Goal: Communication & Community: Answer question/provide support

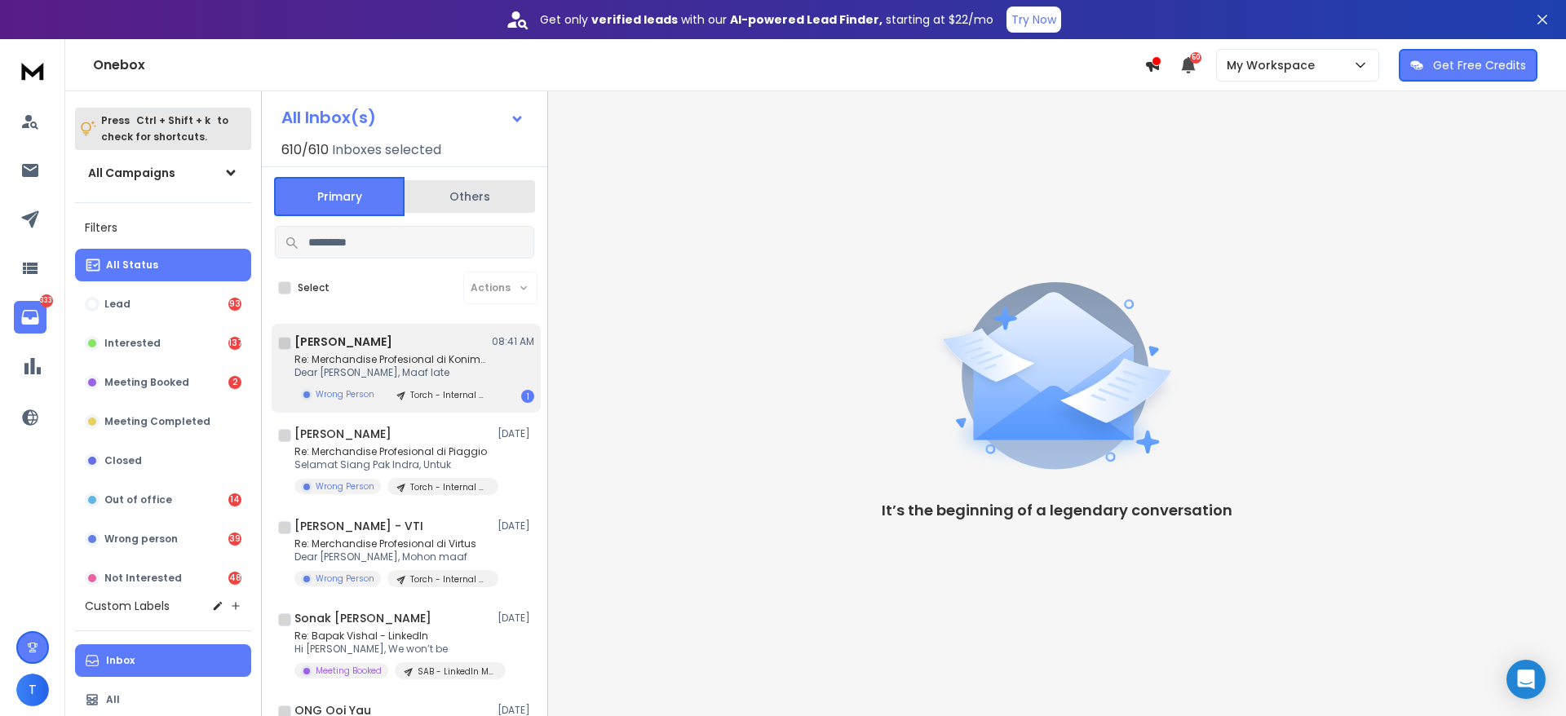
click at [436, 348] on div "Agus Sutanto 08:41 AM" at bounding box center [414, 342] width 240 height 16
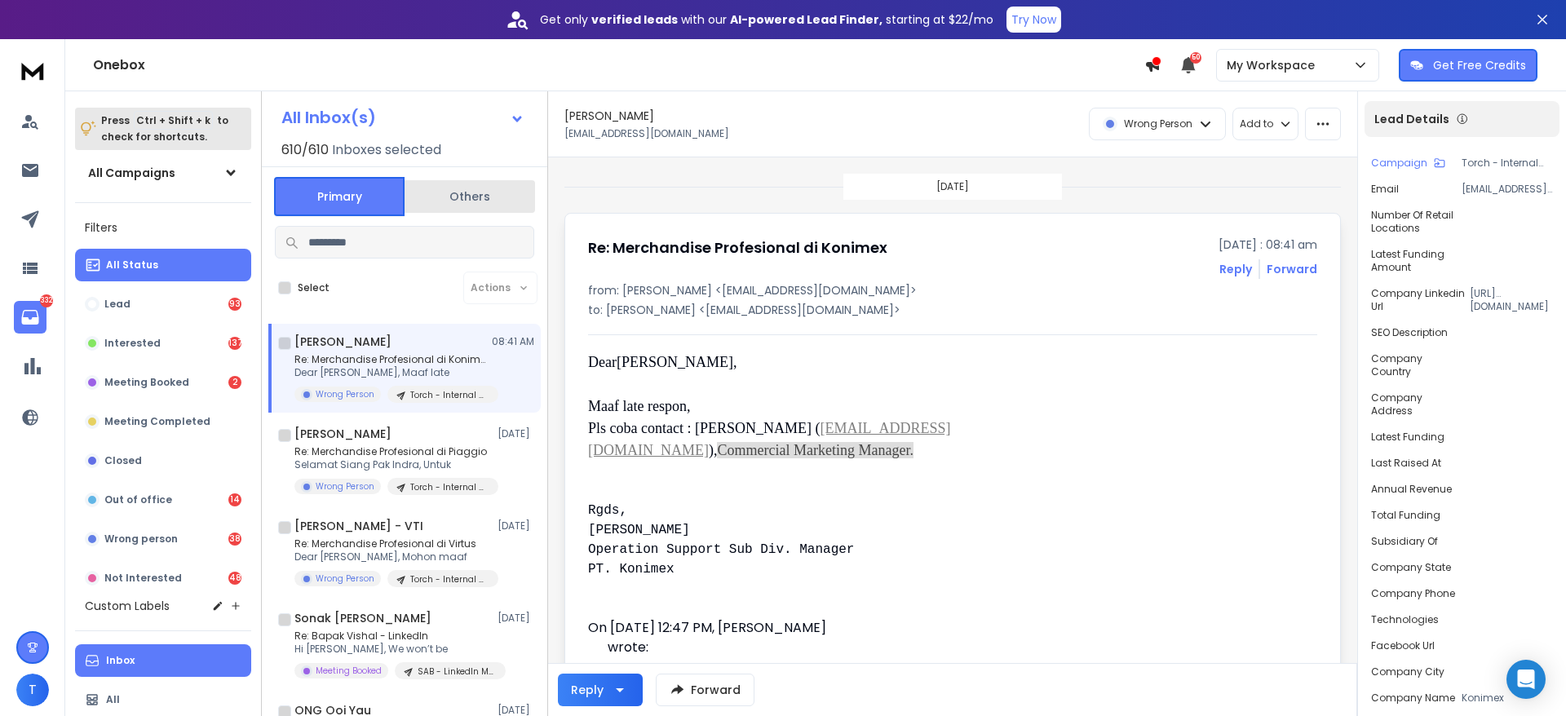
drag, startPoint x: 835, startPoint y: 478, endPoint x: 820, endPoint y: 479, distance: 15.5
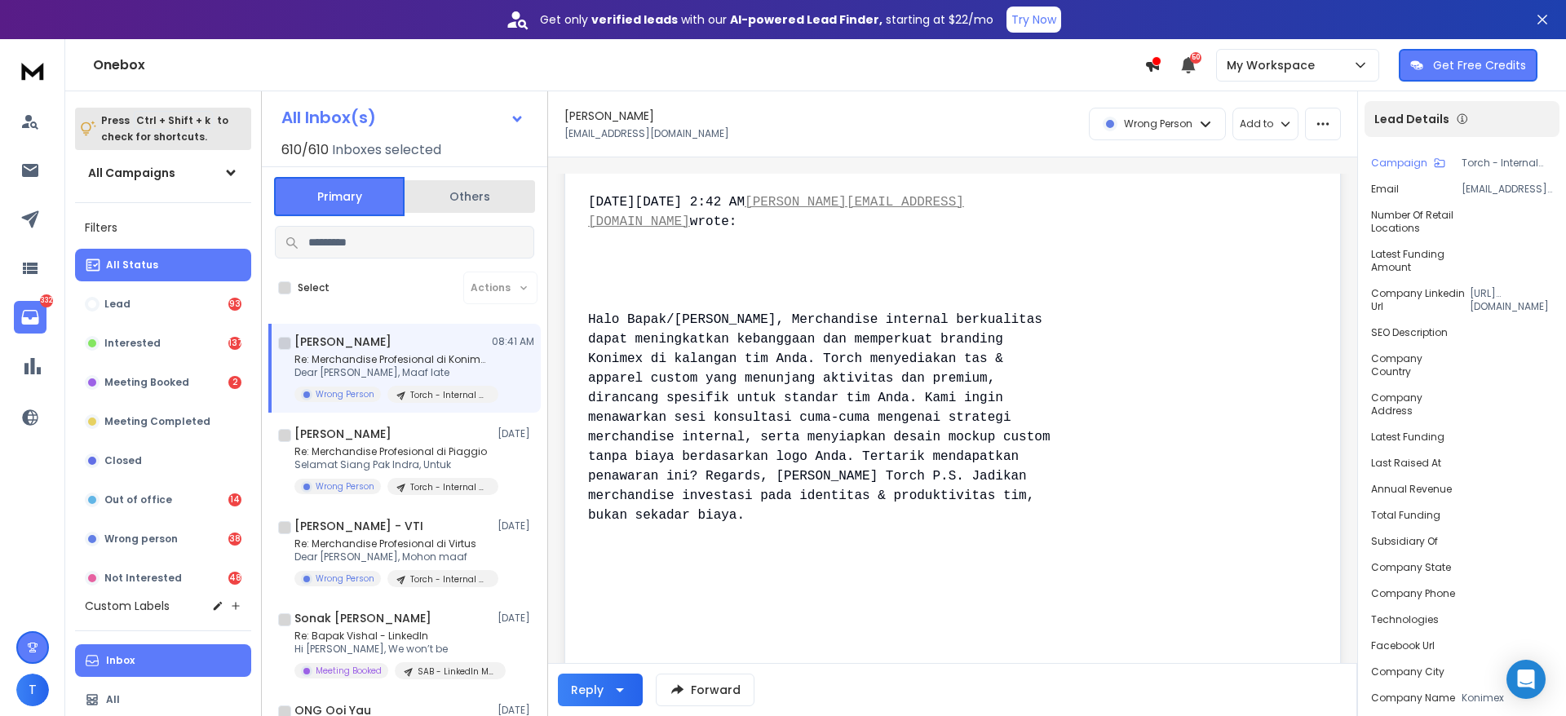
scroll to position [979, 0]
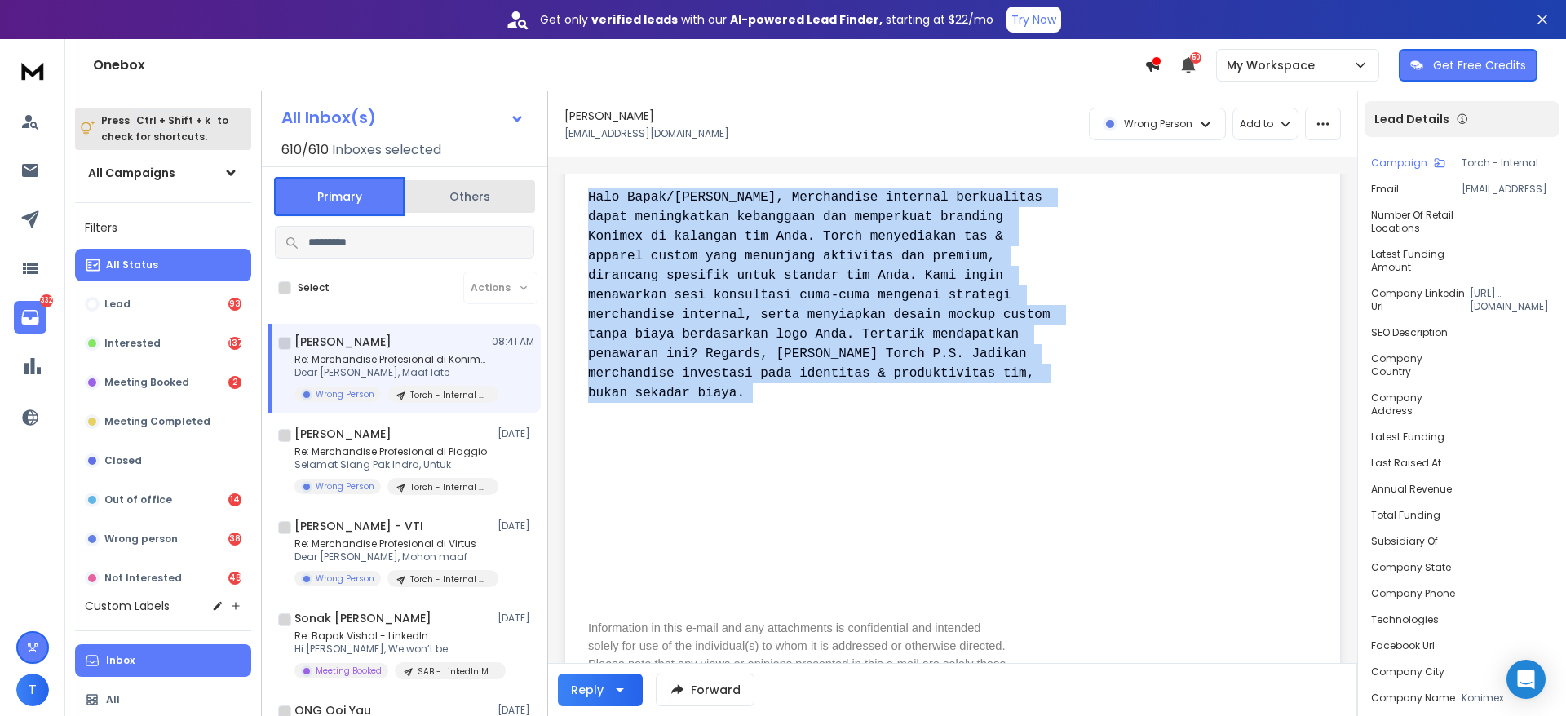
drag, startPoint x: 587, startPoint y: 229, endPoint x: 768, endPoint y: 426, distance: 267.2
click at [768, 426] on div "Re: Merchandise Profesional di Konimex 12 August 2025 : 08:41 am Reply Forward …" at bounding box center [952, 102] width 776 height 1736
copy pre "Halo Bapak/Ibu Agus, Merchandise internal berkualitas dapat meningkatkan kebang…"
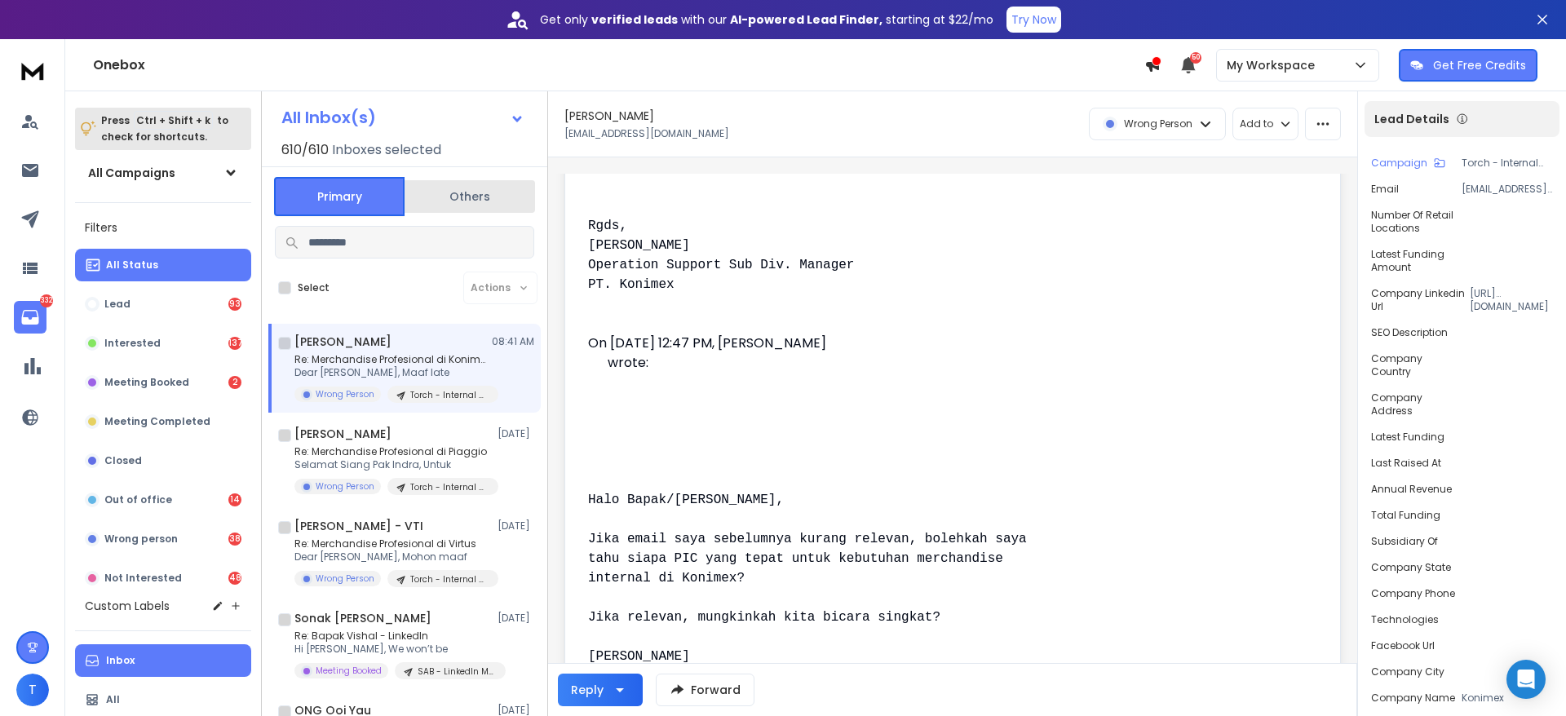
scroll to position [122, 0]
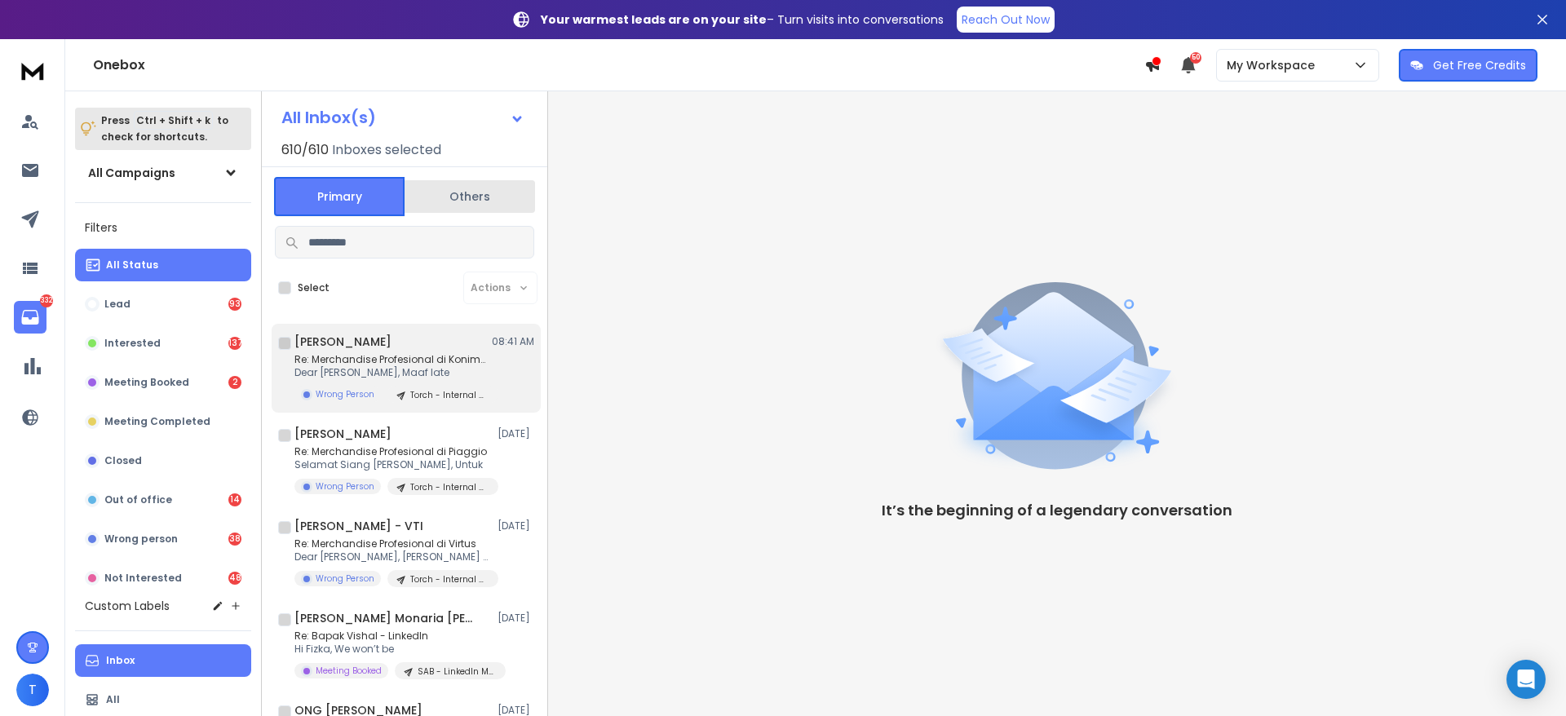
click at [343, 403] on div "[PERSON_NAME] 08:41 AM Re: Merchandise Profesional di Konimex Dear [PERSON_NAME…" at bounding box center [406, 368] width 269 height 89
